Goal: Task Accomplishment & Management: Use online tool/utility

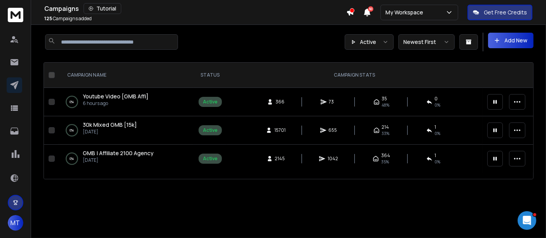
click at [117, 123] on span "30k Mixed GMB [15k]" at bounding box center [110, 124] width 54 height 7
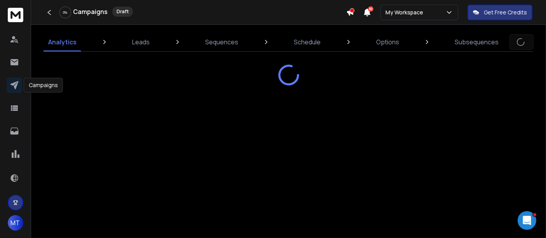
click at [13, 84] on icon at bounding box center [14, 85] width 8 height 8
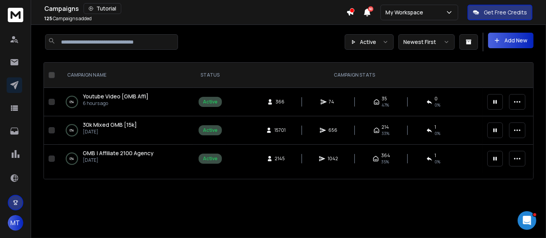
click at [496, 39] on icon at bounding box center [496, 40] width 5 height 5
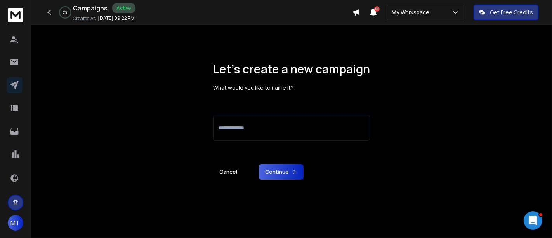
click at [266, 131] on input at bounding box center [291, 128] width 157 height 26
type input "**********"
click at [273, 165] on button "Continue" at bounding box center [281, 172] width 45 height 16
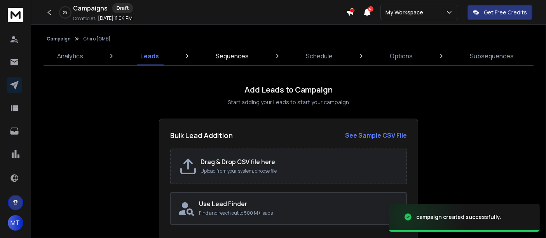
click at [221, 58] on p "Sequences" at bounding box center [232, 55] width 33 height 9
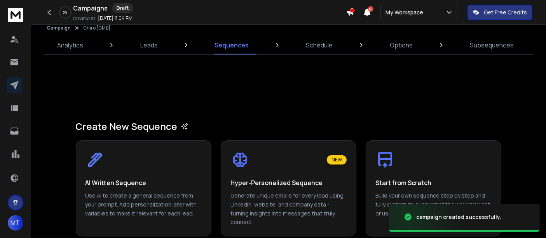
scroll to position [21, 0]
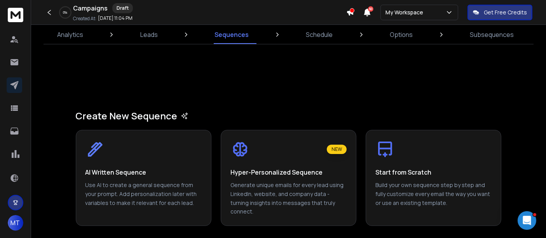
click at [395, 149] on div "button" at bounding box center [433, 148] width 116 height 19
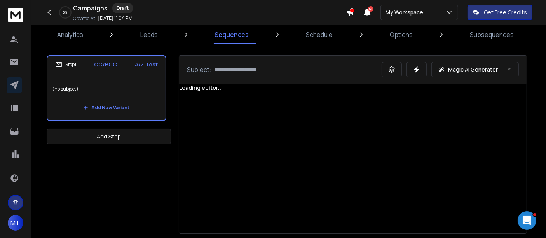
click at [312, 121] on div "Loading editor..." at bounding box center [352, 158] width 347 height 149
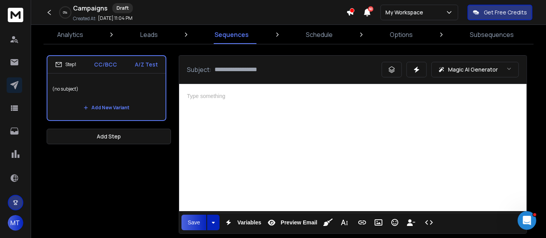
click at [292, 106] on div at bounding box center [352, 147] width 347 height 127
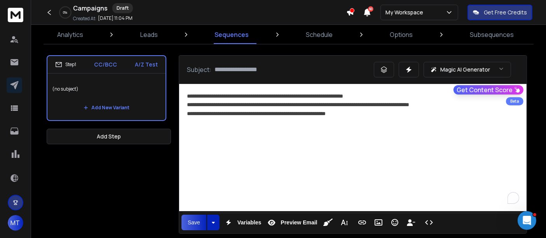
click at [268, 71] on input at bounding box center [290, 69] width 152 height 9
type input "*"
